Goal: Information Seeking & Learning: Learn about a topic

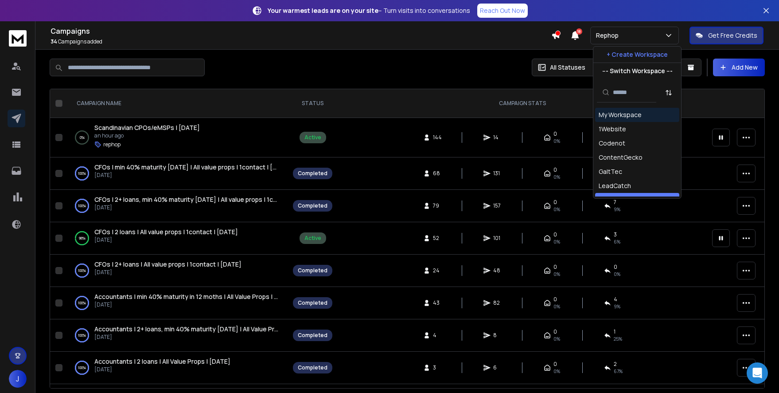
click at [610, 113] on div "My Workspace" at bounding box center [620, 114] width 43 height 9
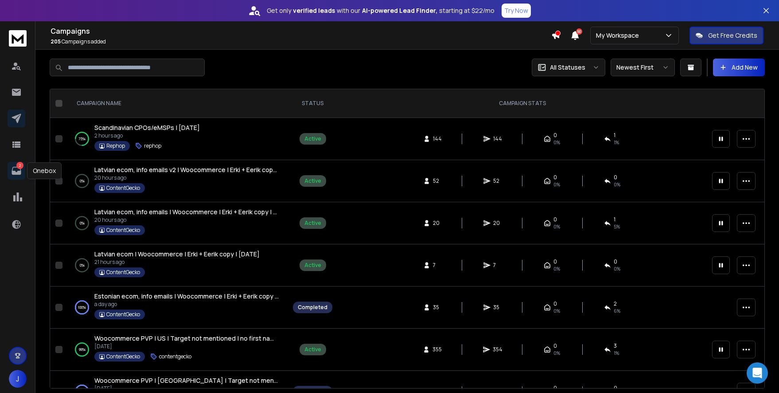
click at [16, 170] on icon at bounding box center [16, 170] width 11 height 11
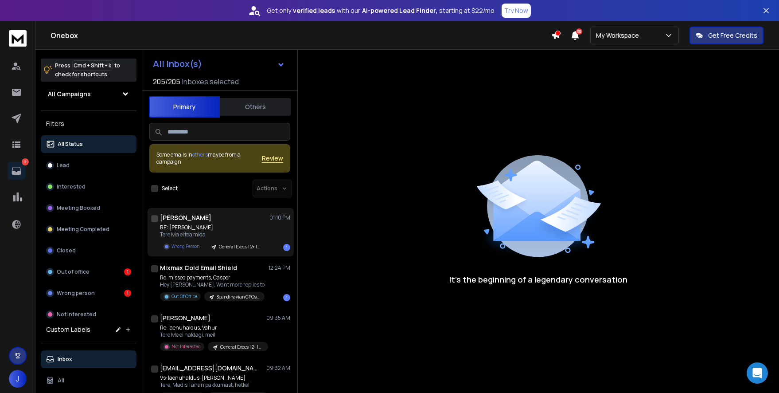
click at [247, 225] on p "RE: laenuhaldus, Lauri" at bounding box center [213, 227] width 106 height 7
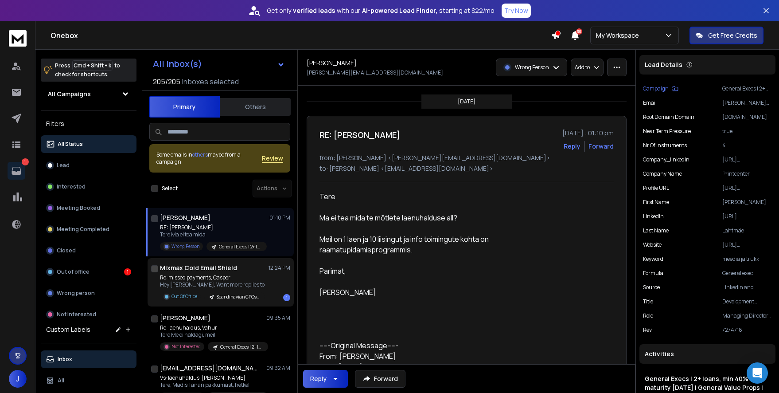
click at [247, 273] on div "Mixmax Cold Email Shield 12:24 PM Re: missed payments, Casper Hey Madis, Want m…" at bounding box center [225, 282] width 130 height 38
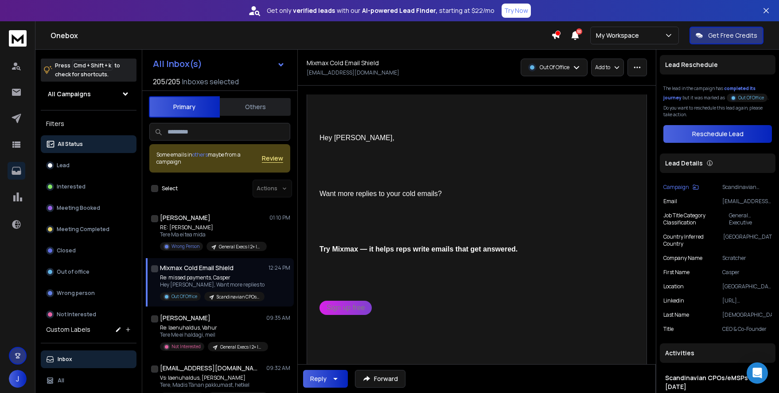
scroll to position [140, 0]
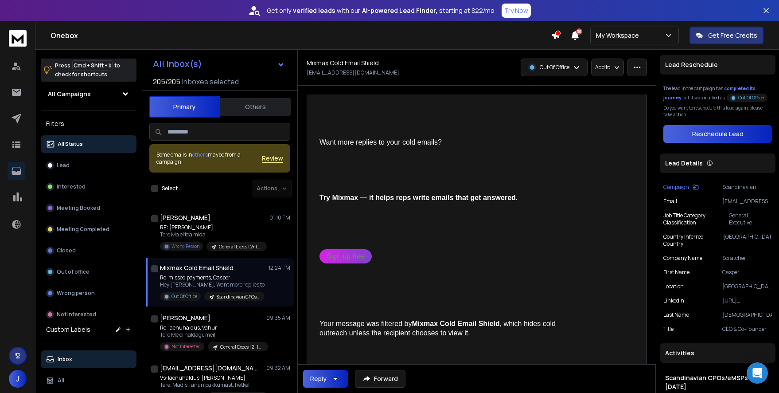
click at [359, 257] on link "Sign up free" at bounding box center [346, 256] width 52 height 14
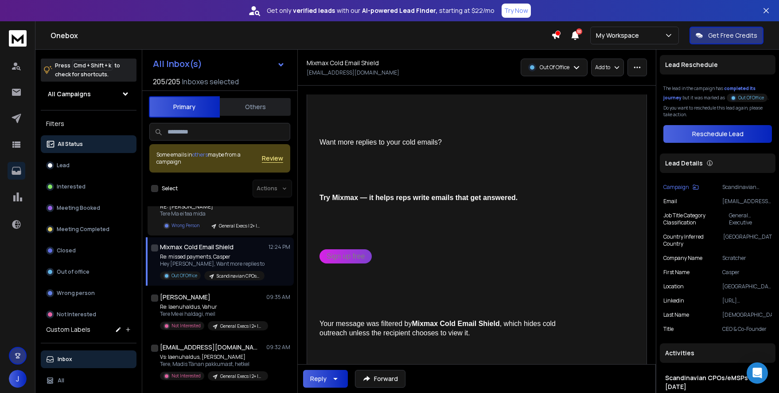
scroll to position [0, 0]
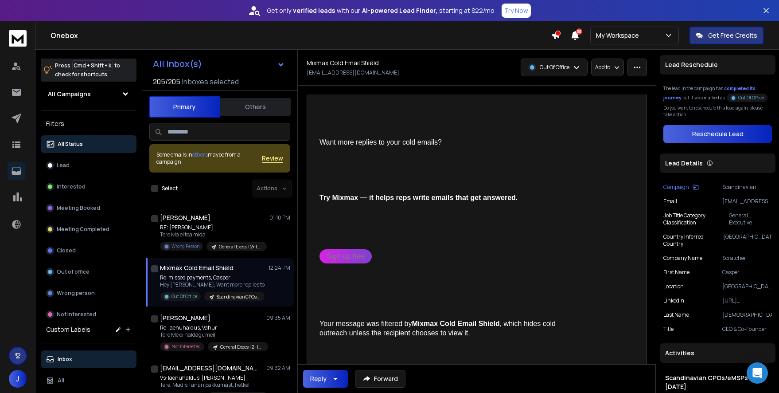
click at [237, 108] on button "Others" at bounding box center [255, 107] width 71 height 20
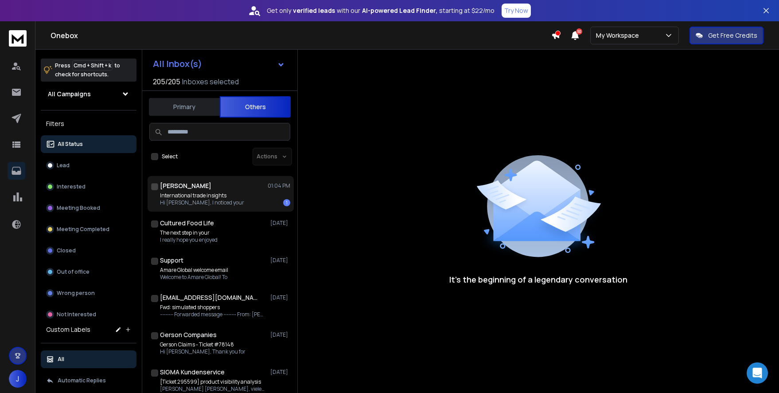
click at [207, 183] on div "Kevin Murphy 01:04 PM" at bounding box center [225, 185] width 130 height 9
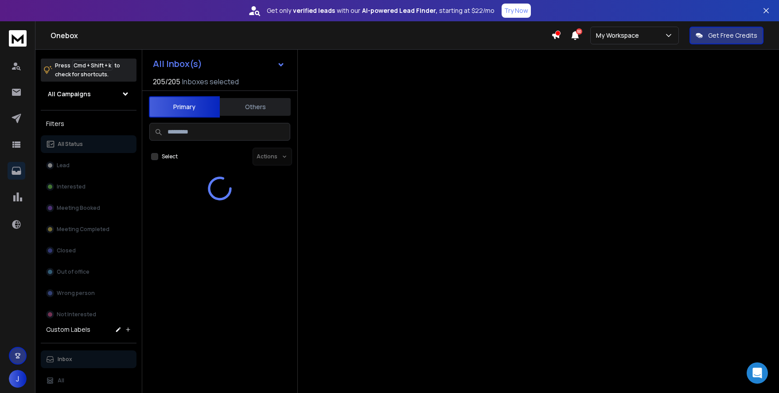
click at [187, 105] on button "Primary" at bounding box center [184, 106] width 71 height 21
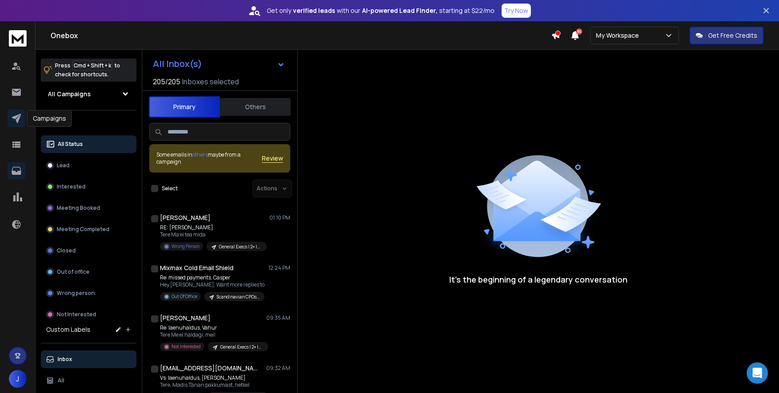
click at [17, 112] on link at bounding box center [17, 118] width 18 height 18
